Goal: Task Accomplishment & Management: Manage account settings

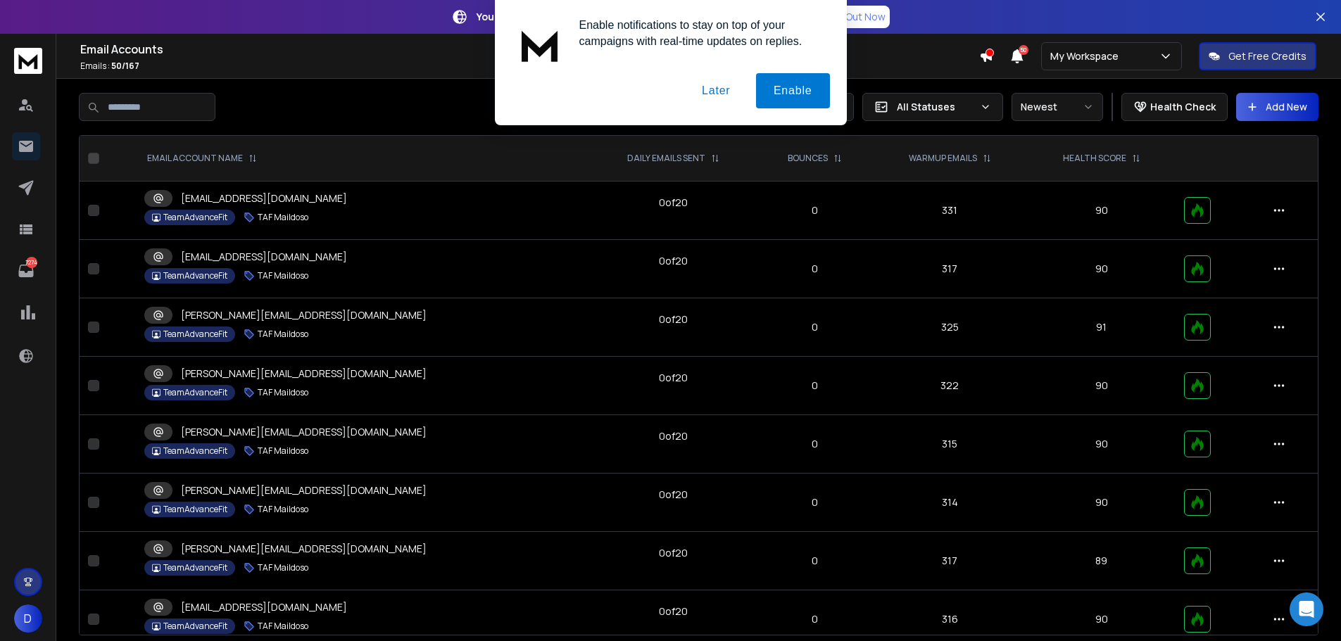
click at [724, 99] on button "Later" at bounding box center [715, 90] width 63 height 35
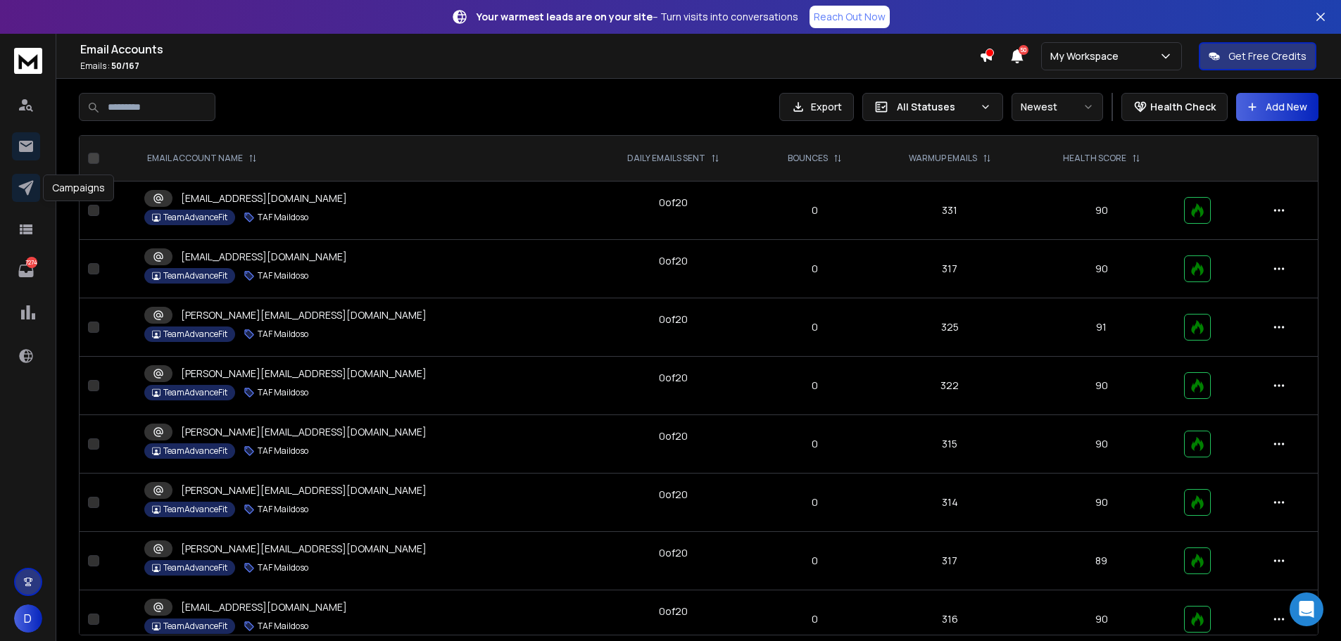
click at [36, 182] on link at bounding box center [26, 188] width 28 height 28
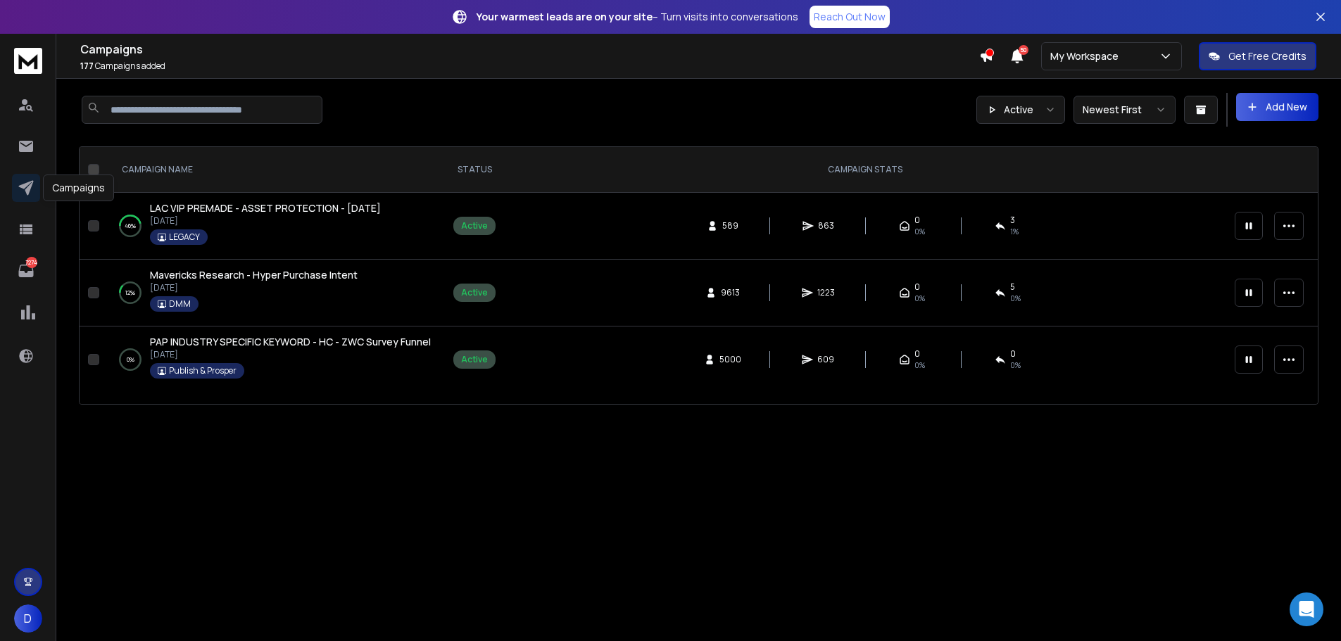
click at [743, 441] on div "Campaigns 177 Campaigns Added Active Newest First Add New CAMPAIGN NAME STATUS …" at bounding box center [699, 413] width 1240 height 641
click at [268, 208] on span "LAC VIP PREMADE - ASSET PROTECTION - [DATE]" at bounding box center [265, 207] width 231 height 13
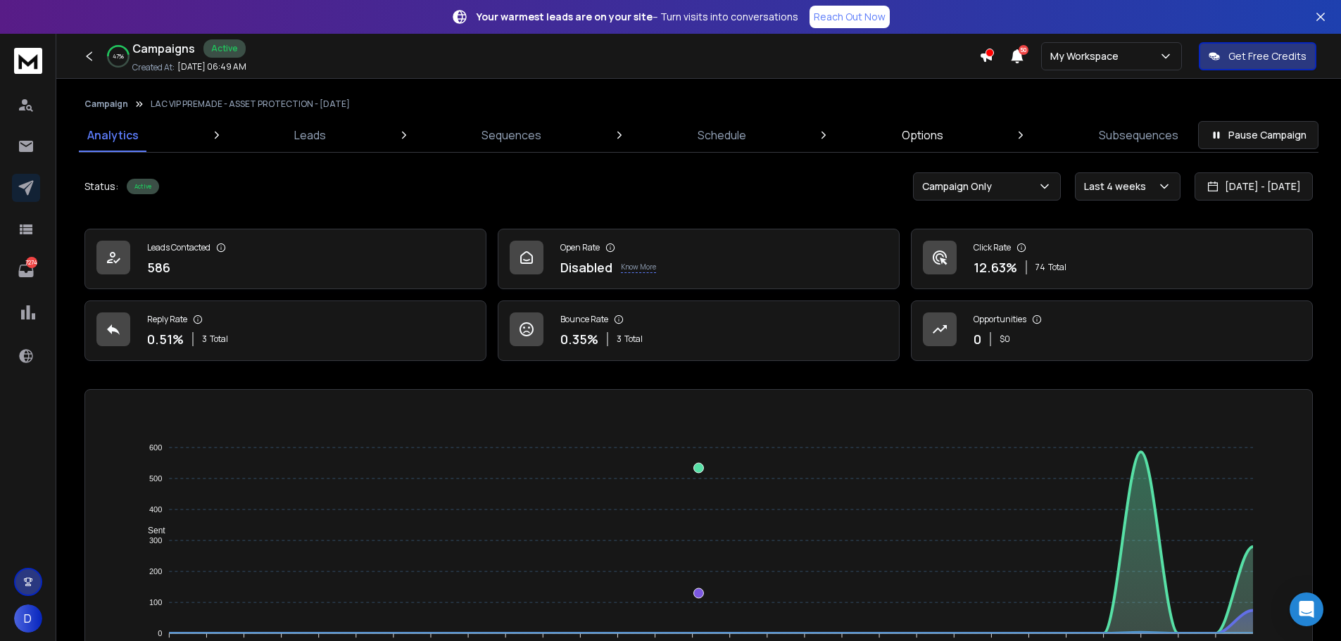
click at [948, 139] on link "Options" at bounding box center [922, 135] width 58 height 34
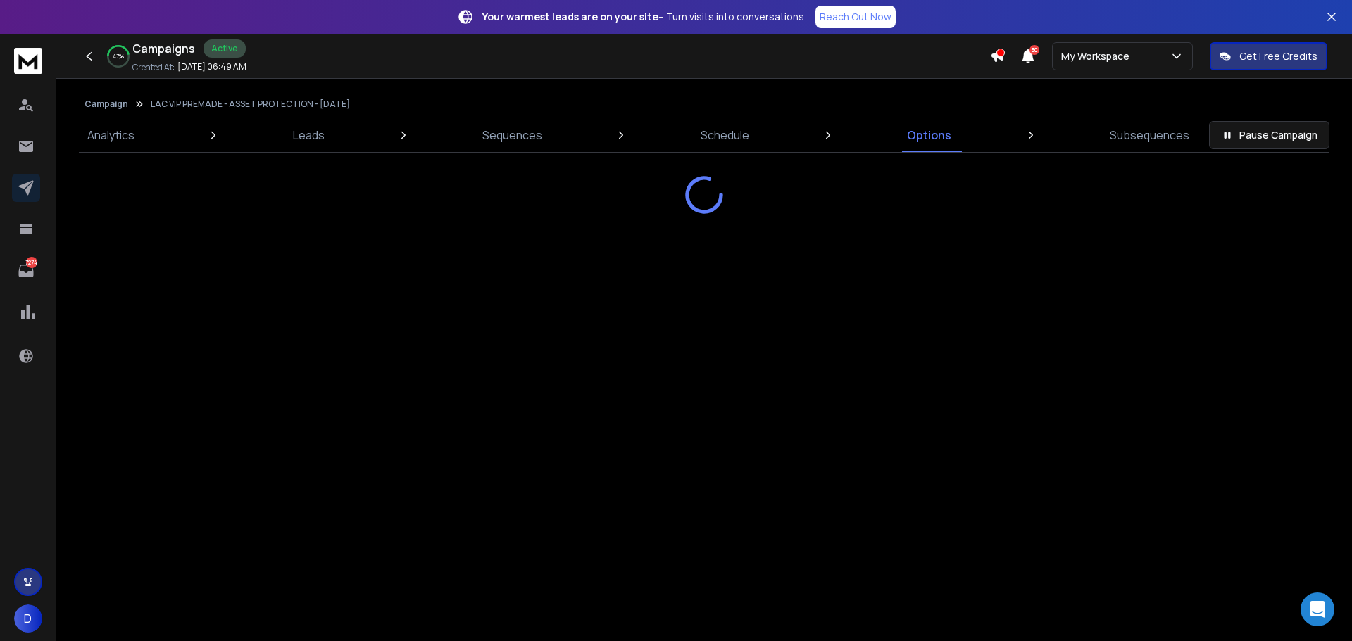
select select "**********"
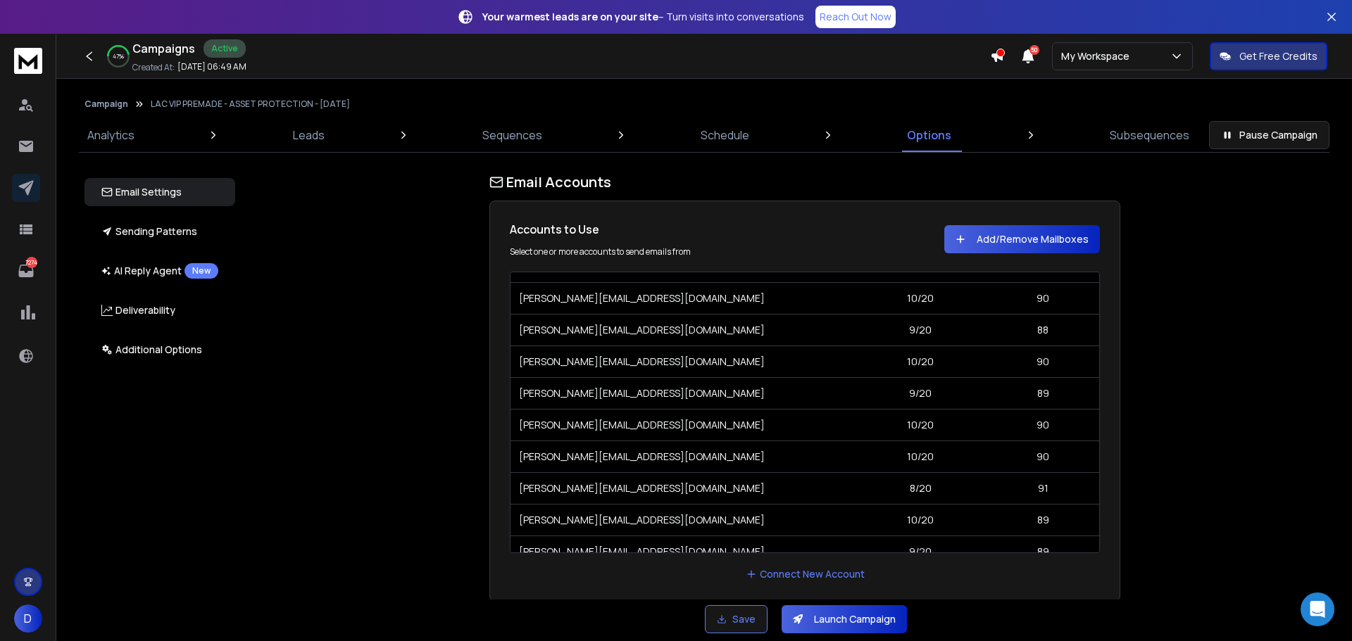
scroll to position [736, 0]
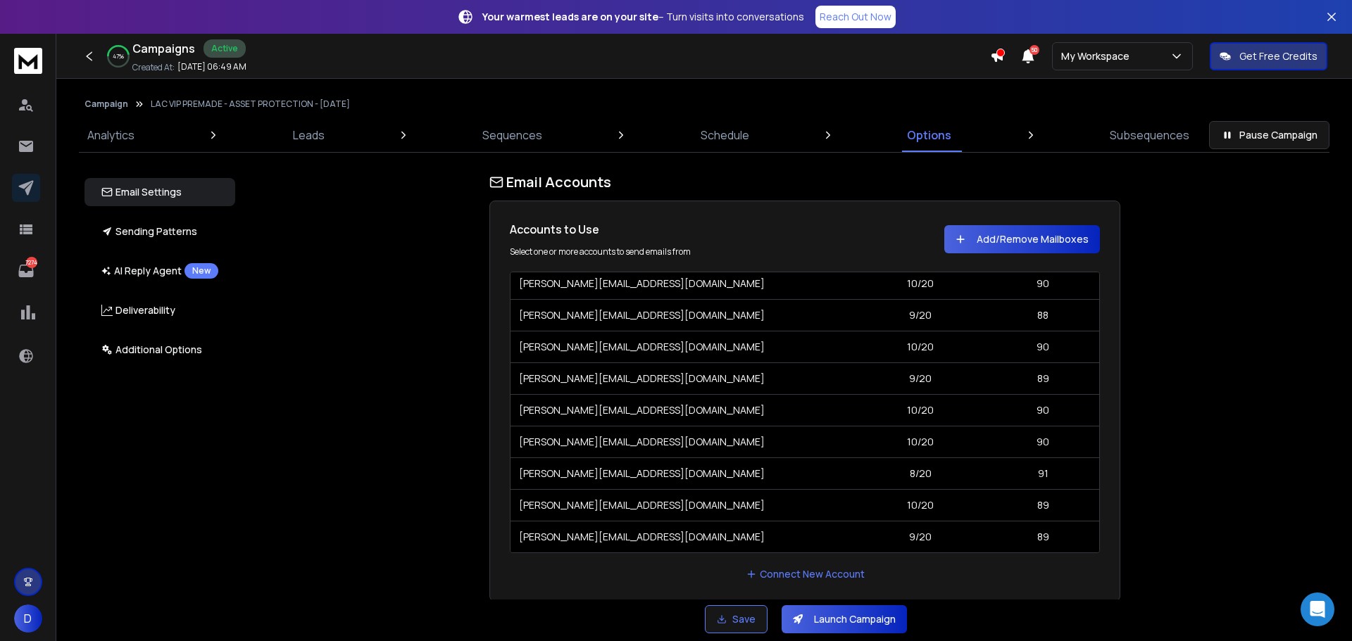
click at [294, 463] on div "Email Accounts Accounts to Use Select one or more accounts to send emails from …" at bounding box center [813, 385] width 1111 height 427
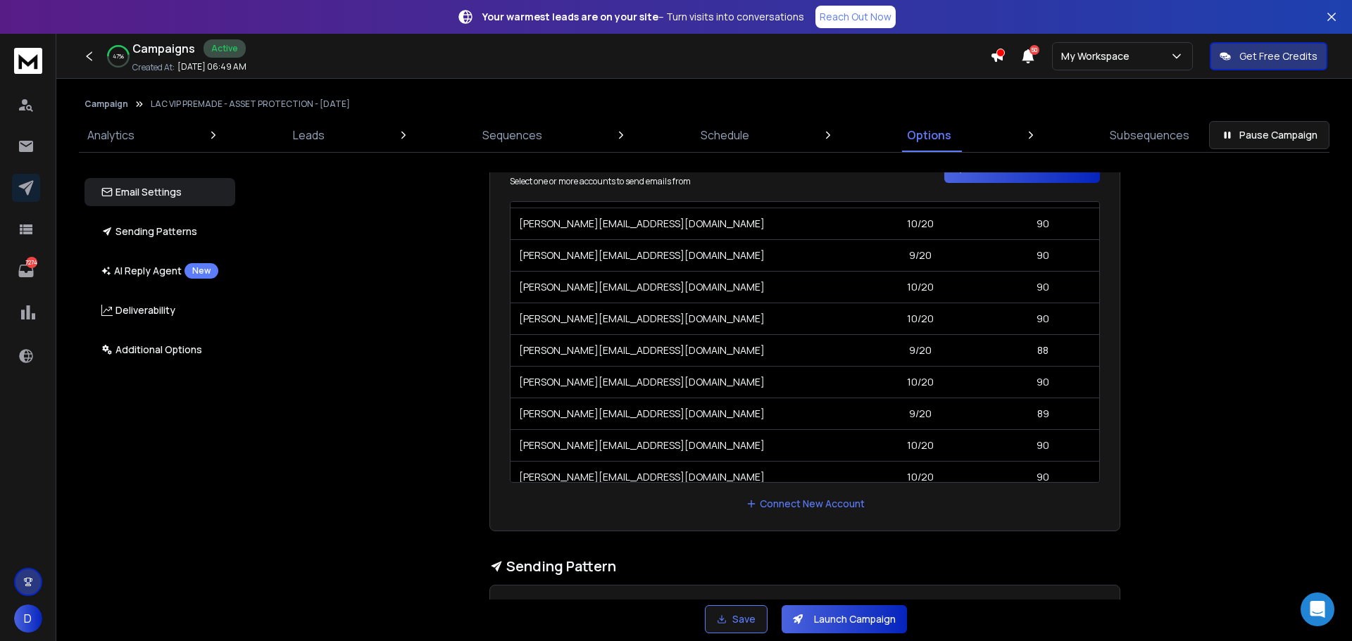
scroll to position [524, 0]
